Goal: Task Accomplishment & Management: Use online tool/utility

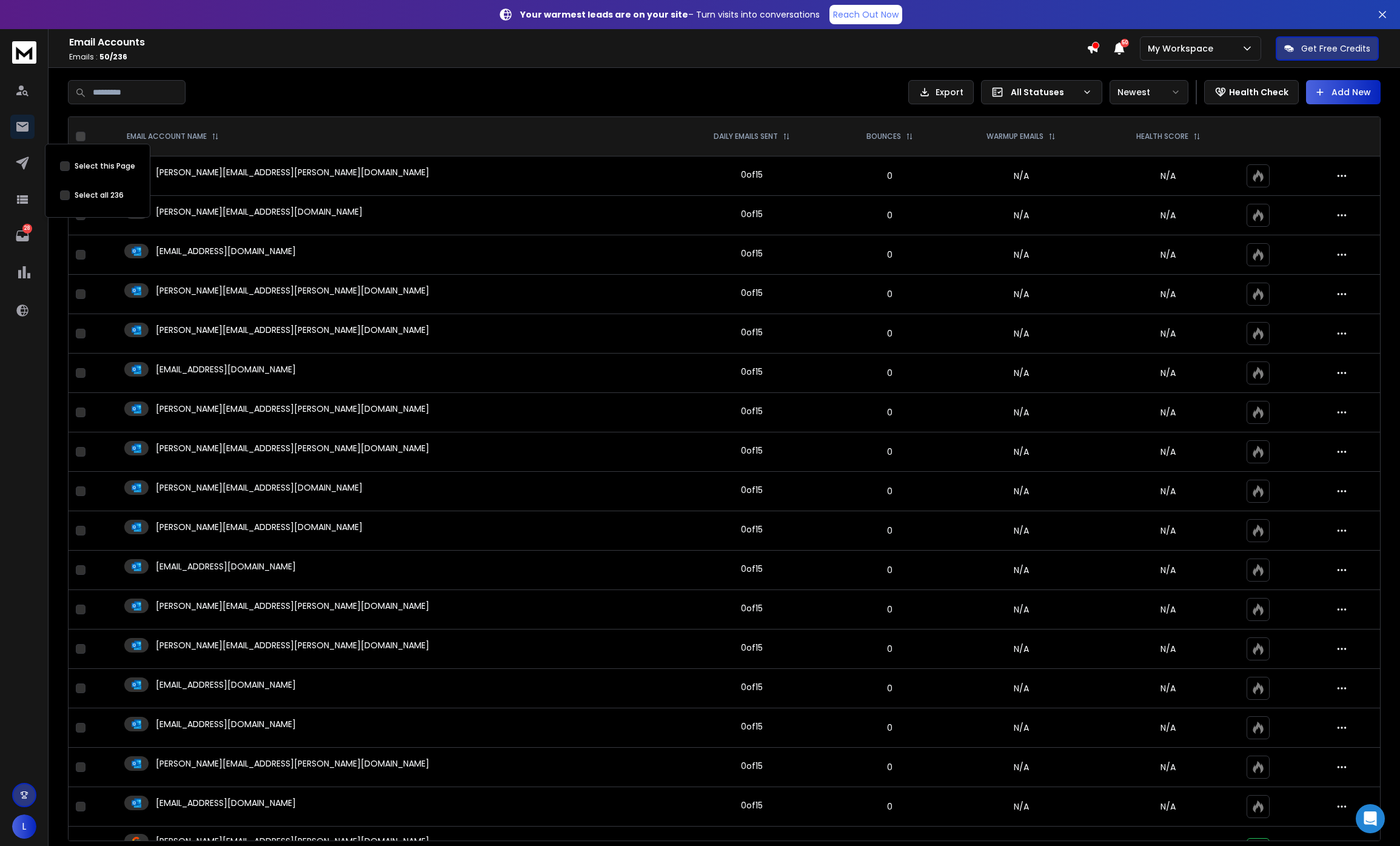
click at [81, 140] on button "Select this Page" at bounding box center [80, 136] width 9 height 9
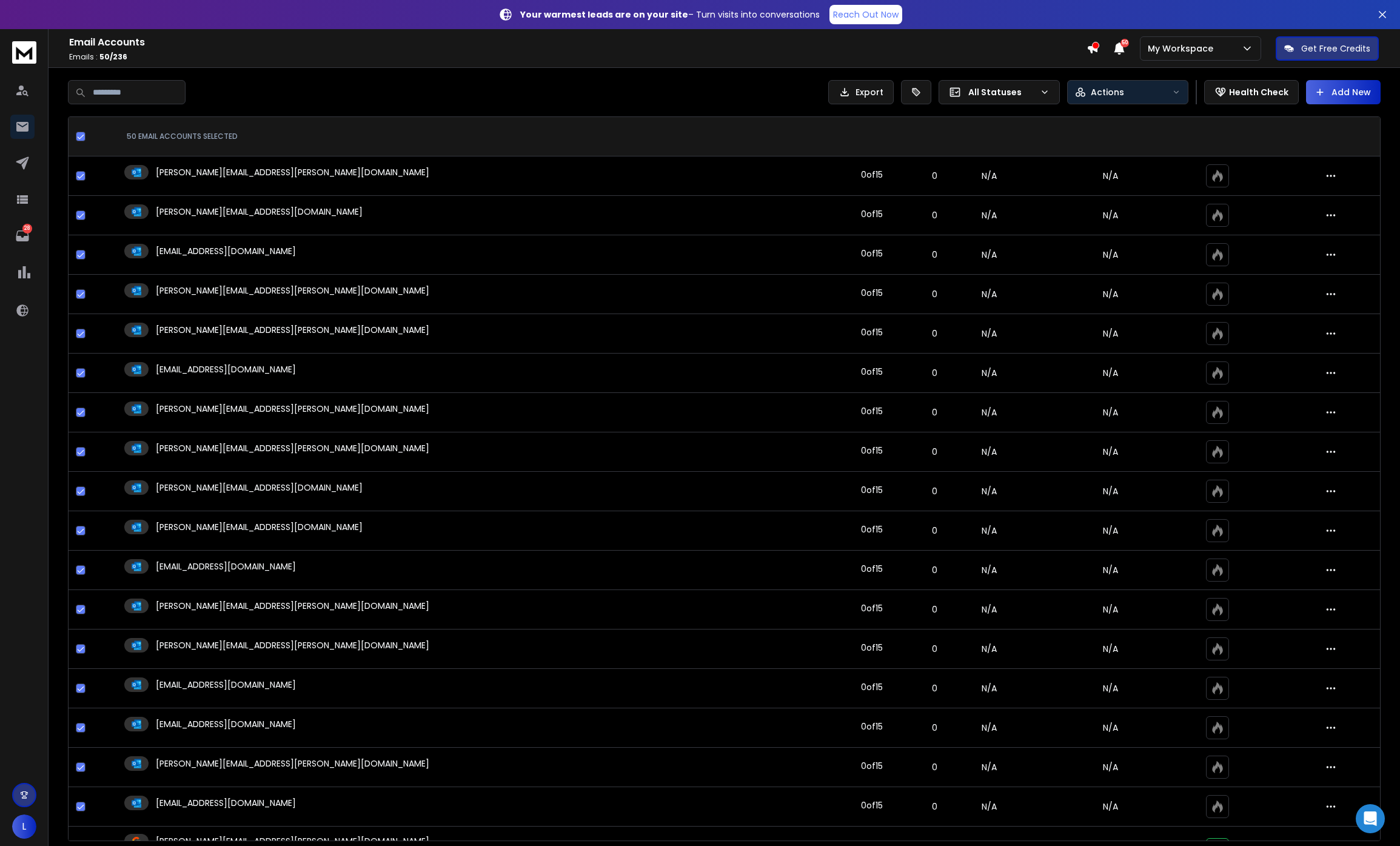
click at [1172, 91] on button "Actions" at bounding box center [1127, 92] width 122 height 24
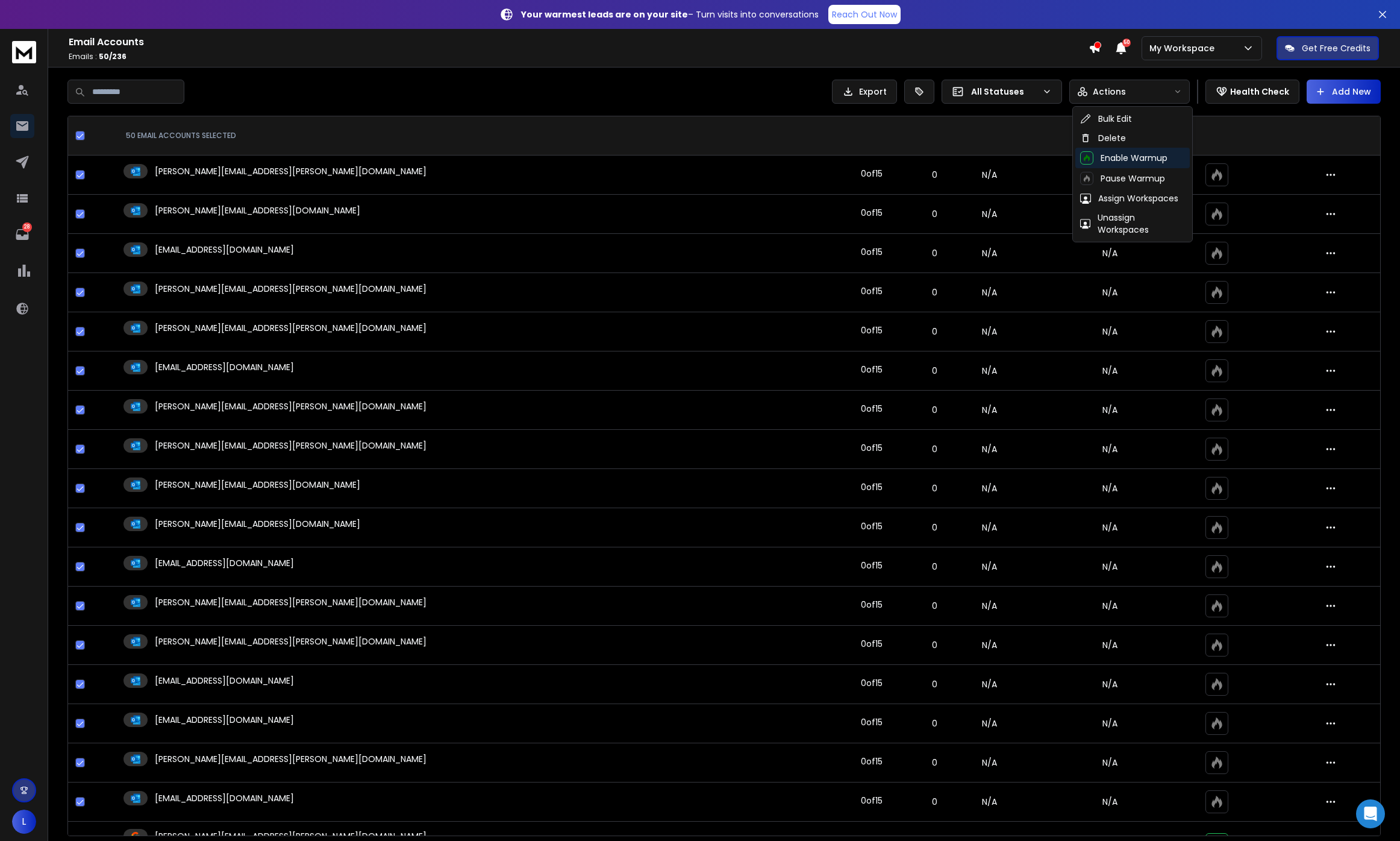
click at [1141, 150] on div "Enable Warmup" at bounding box center [1133, 158] width 115 height 21
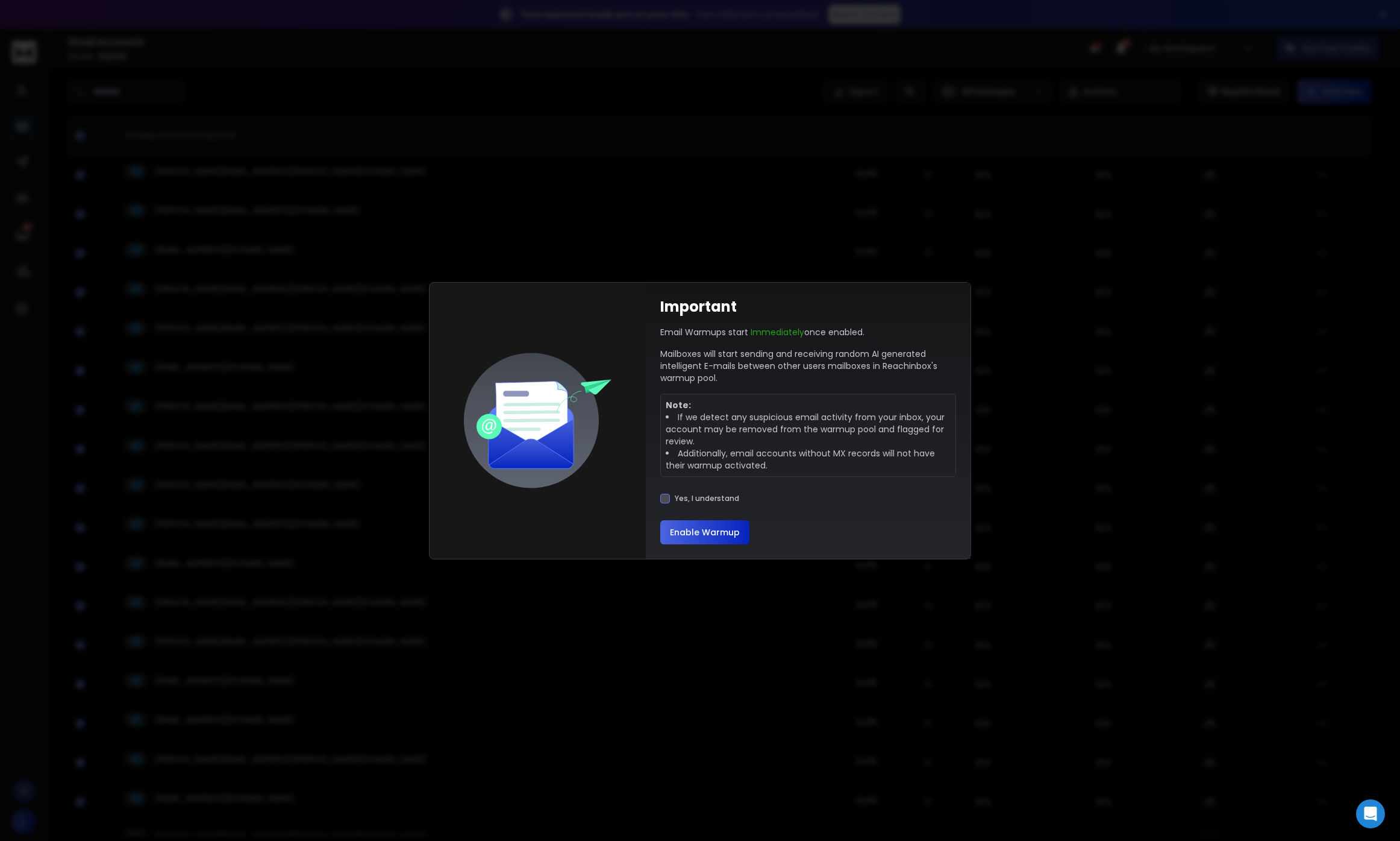
click at [668, 507] on div "Yes, I understand" at bounding box center [700, 498] width 79 height 24
click at [668, 504] on div "Yes, I understand" at bounding box center [700, 498] width 79 height 24
click at [667, 502] on button "Yes, I understand" at bounding box center [665, 498] width 9 height 9
click at [695, 535] on button "Enable Warmup" at bounding box center [705, 532] width 89 height 24
